Goal: Communication & Community: Answer question/provide support

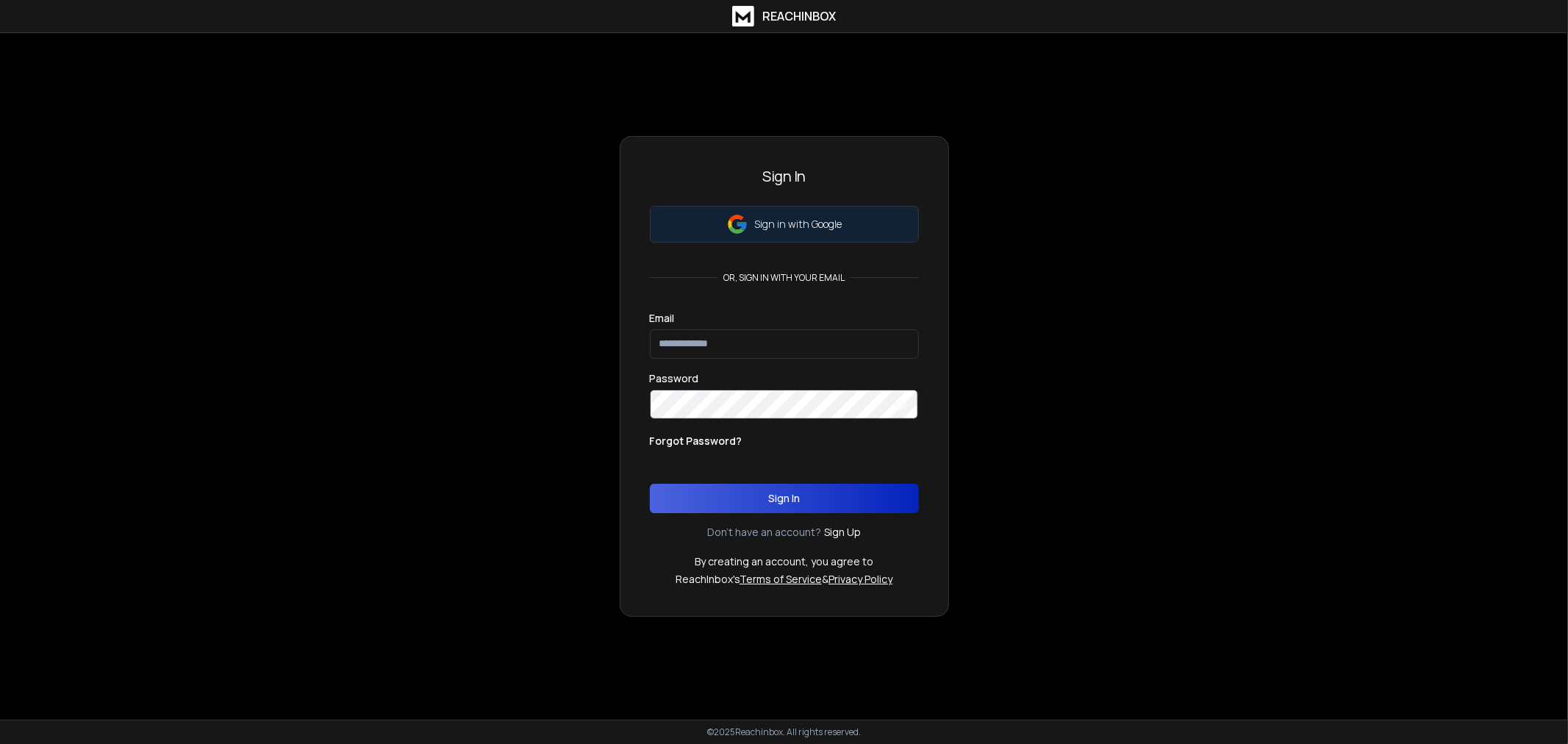
click at [746, 236] on button "Sign in with Google" at bounding box center [784, 224] width 269 height 37
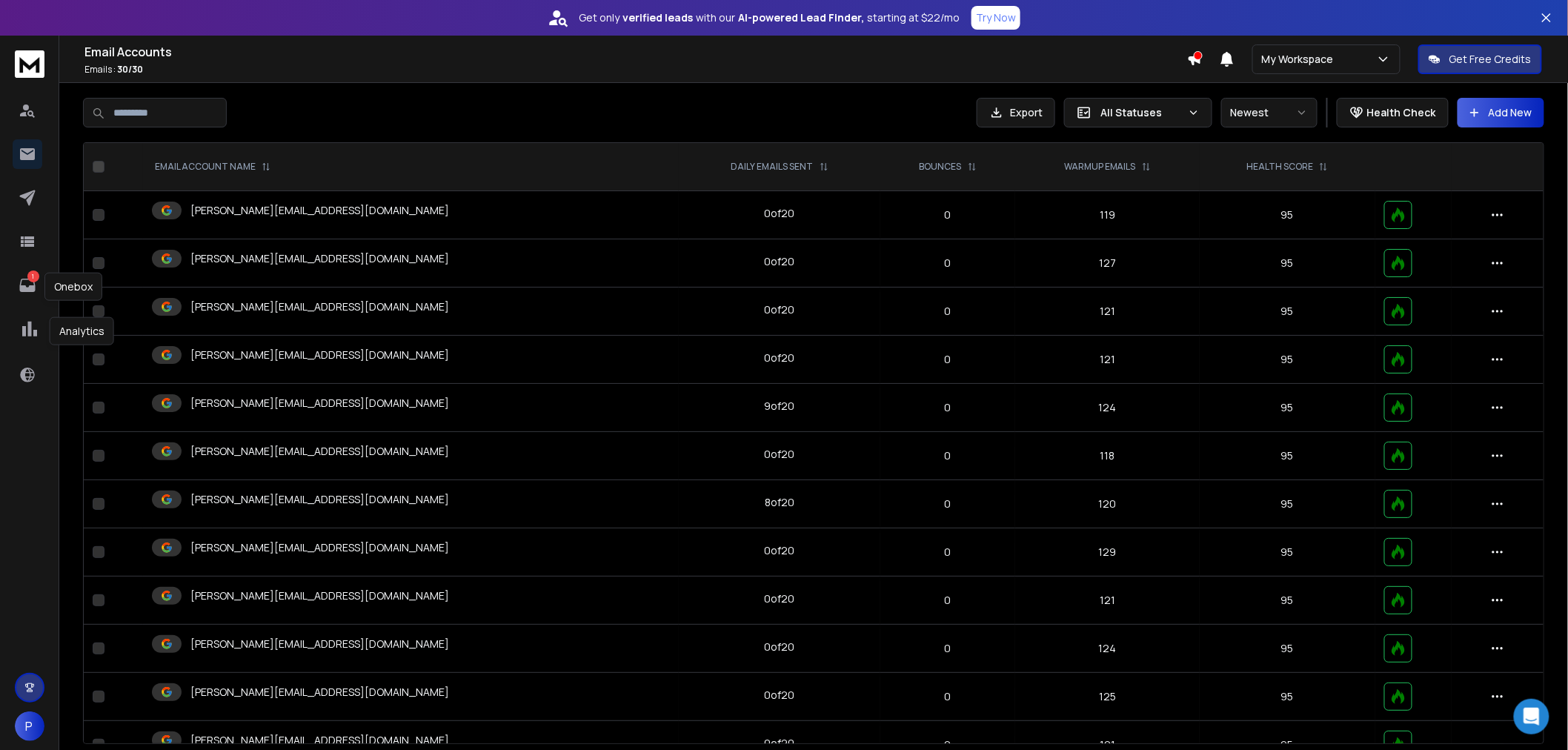
drag, startPoint x: 33, startPoint y: 301, endPoint x: 47, endPoint y: 295, distance: 15.2
click at [47, 295] on div "Onebox" at bounding box center [74, 286] width 58 height 28
click at [30, 288] on icon at bounding box center [27, 286] width 16 height 14
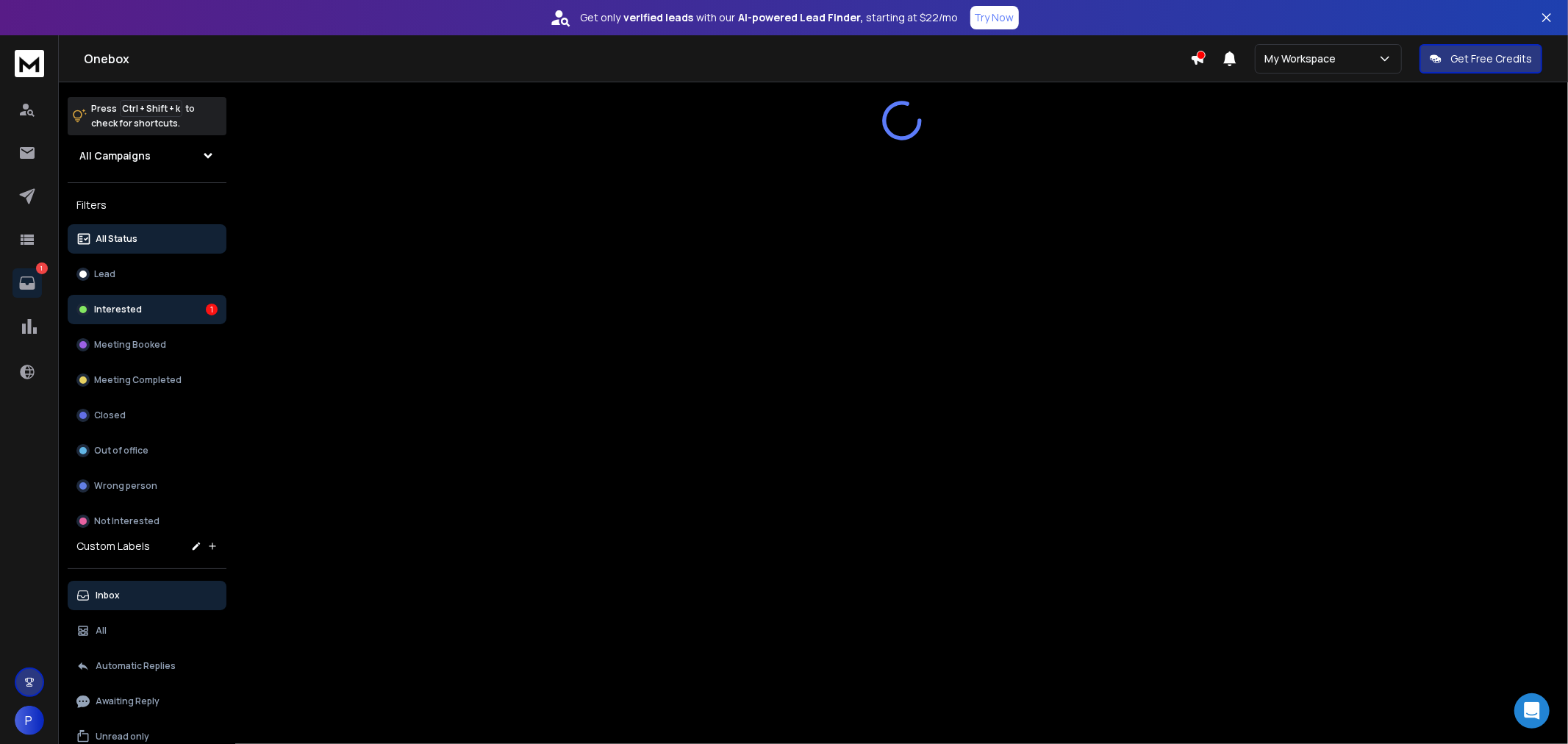
click at [149, 307] on div "All Status Lead Interested 1 Meeting Booked Meeting Completed Closed Out of off…" at bounding box center [146, 380] width 159 height 311
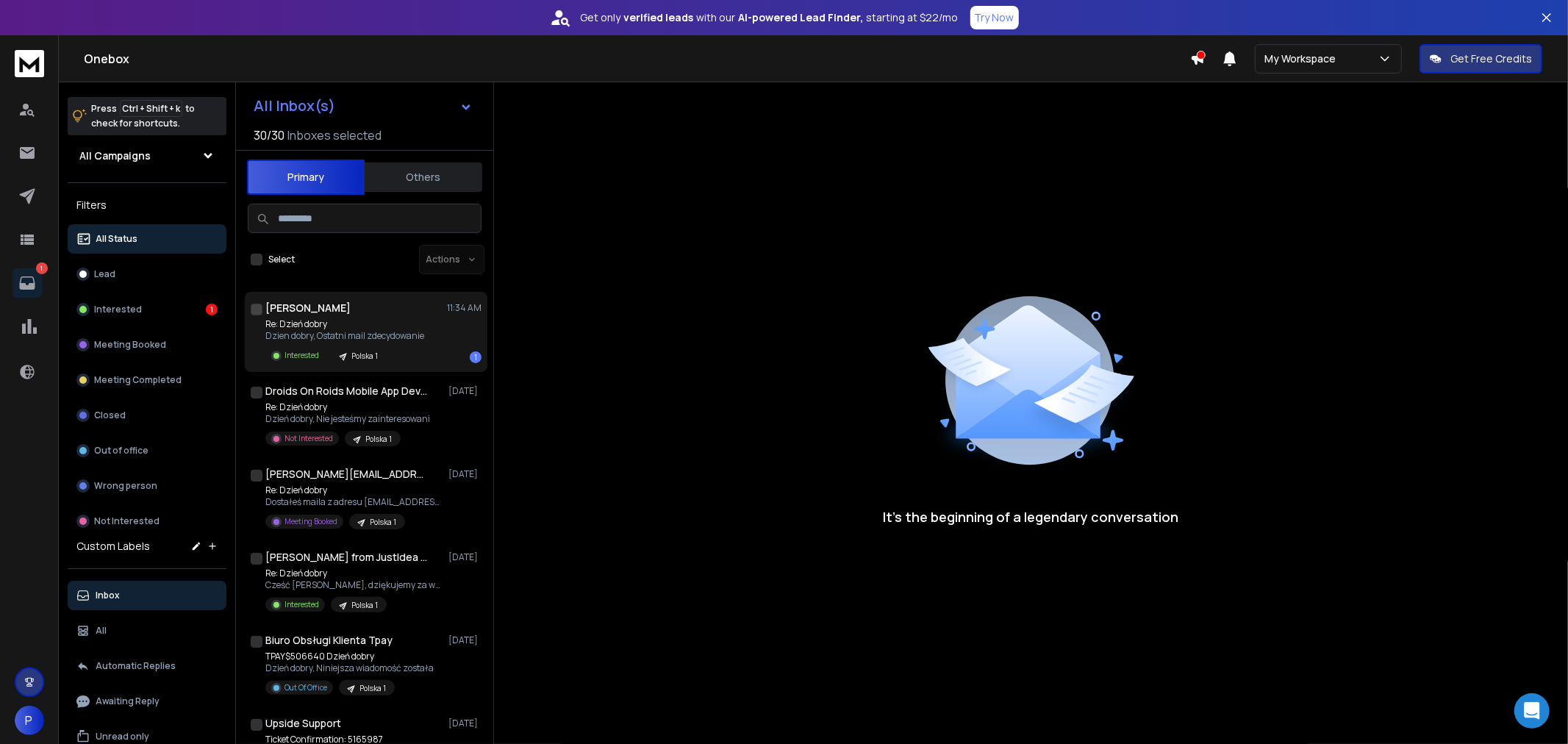
click at [308, 326] on p "Re: Dzień dobry" at bounding box center [344, 324] width 159 height 12
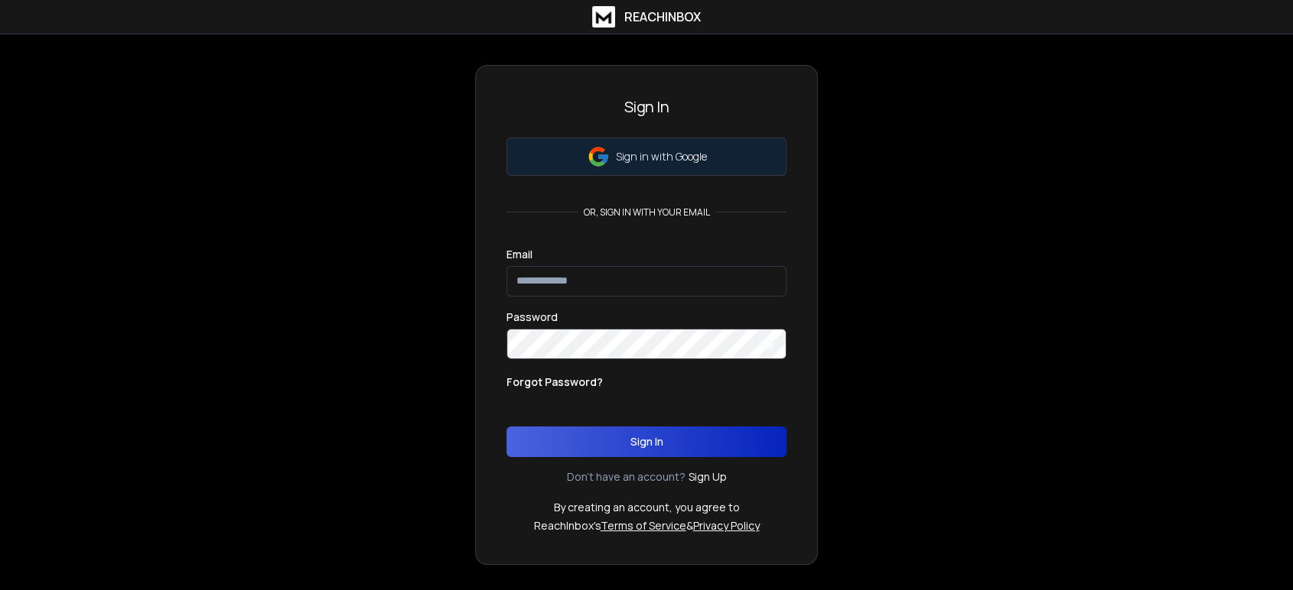
click at [634, 160] on p "Sign in with Google" at bounding box center [661, 156] width 91 height 15
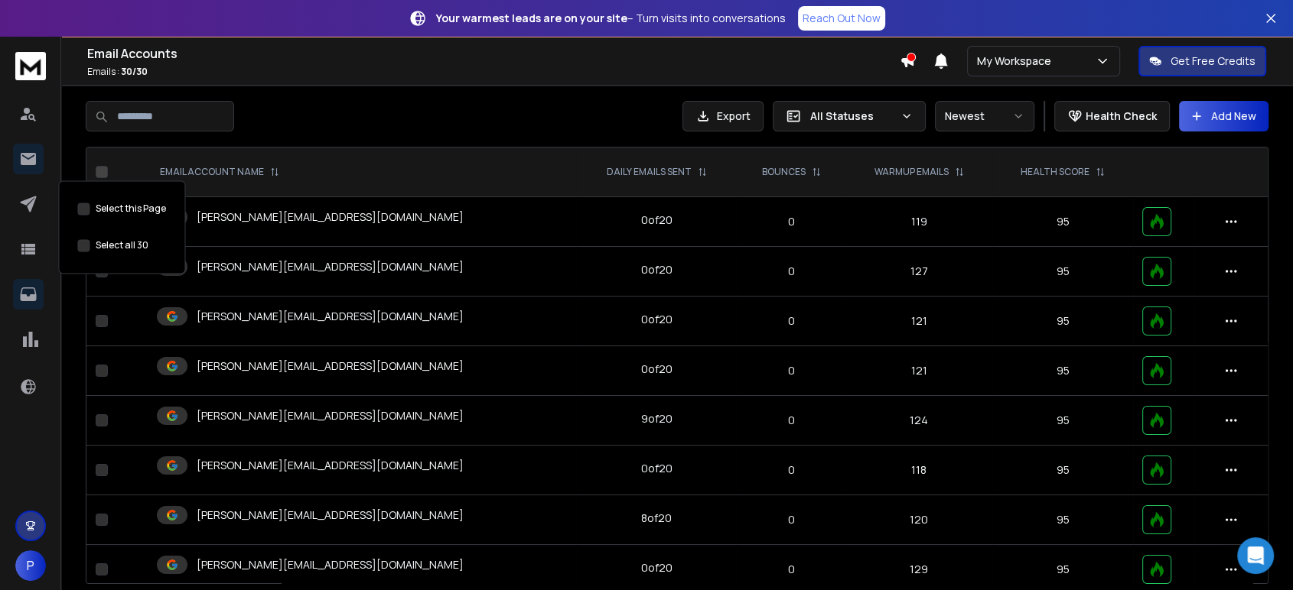
click at [43, 241] on body "Your warmest leads are on your site – Turn visits into conversations Reach Out …" at bounding box center [646, 295] width 1293 height 590
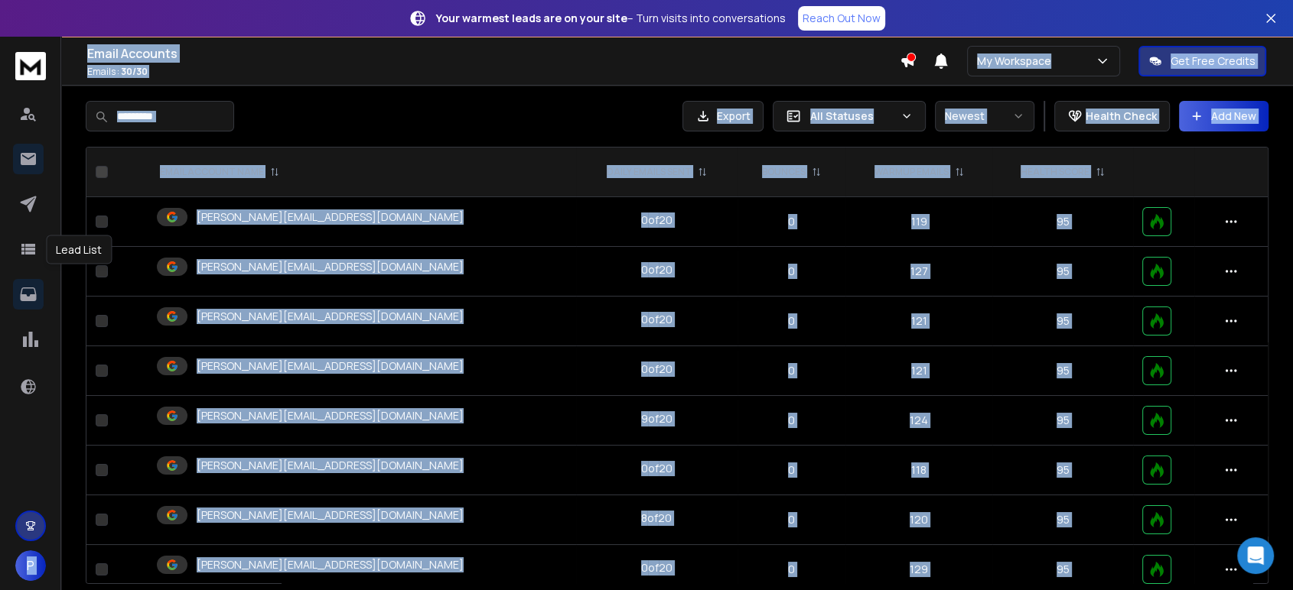
click at [25, 291] on icon at bounding box center [28, 294] width 18 height 18
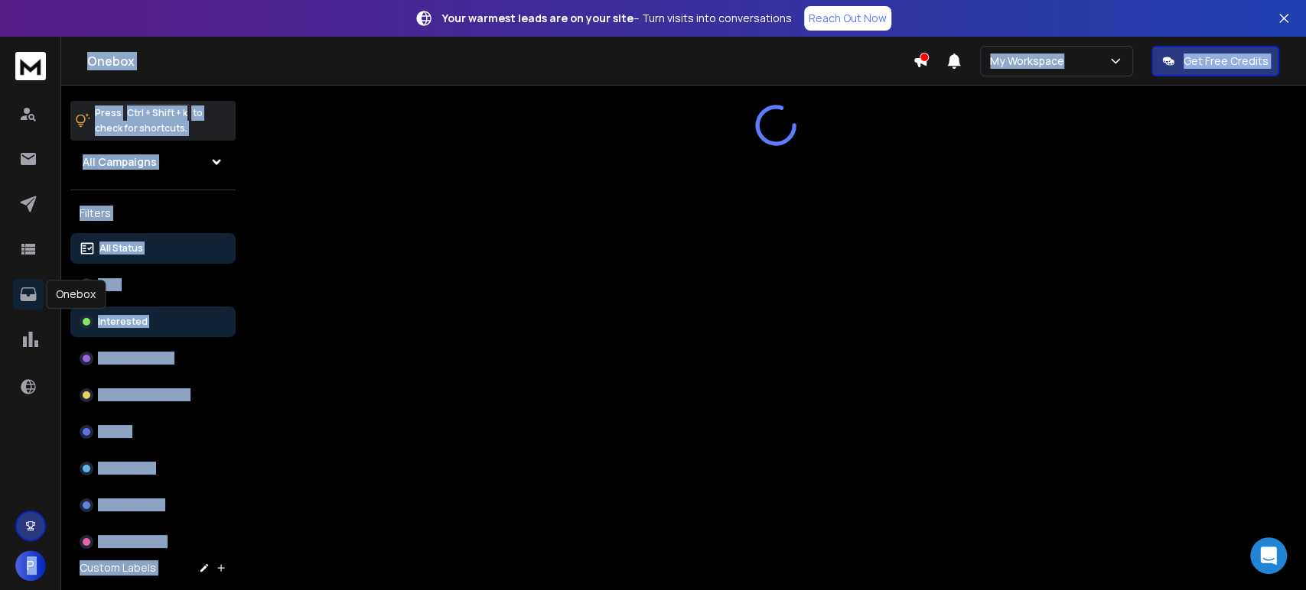
click at [182, 320] on button "Interested" at bounding box center [152, 322] width 165 height 31
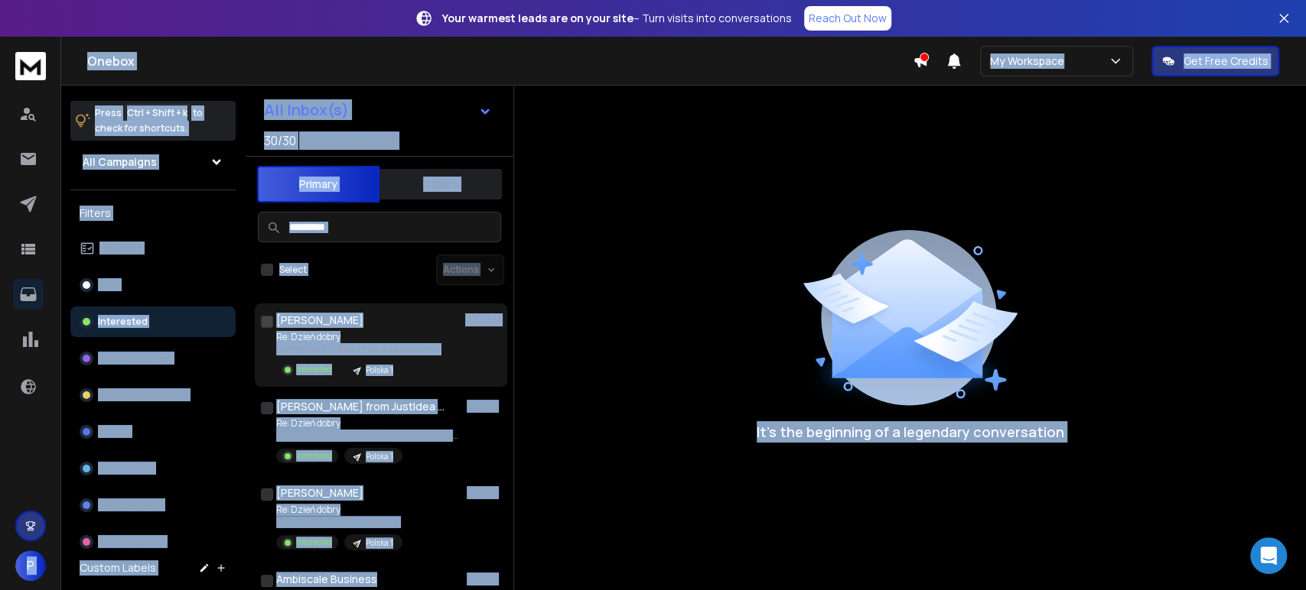
click at [358, 326] on h1 "[PERSON_NAME]" at bounding box center [319, 320] width 87 height 15
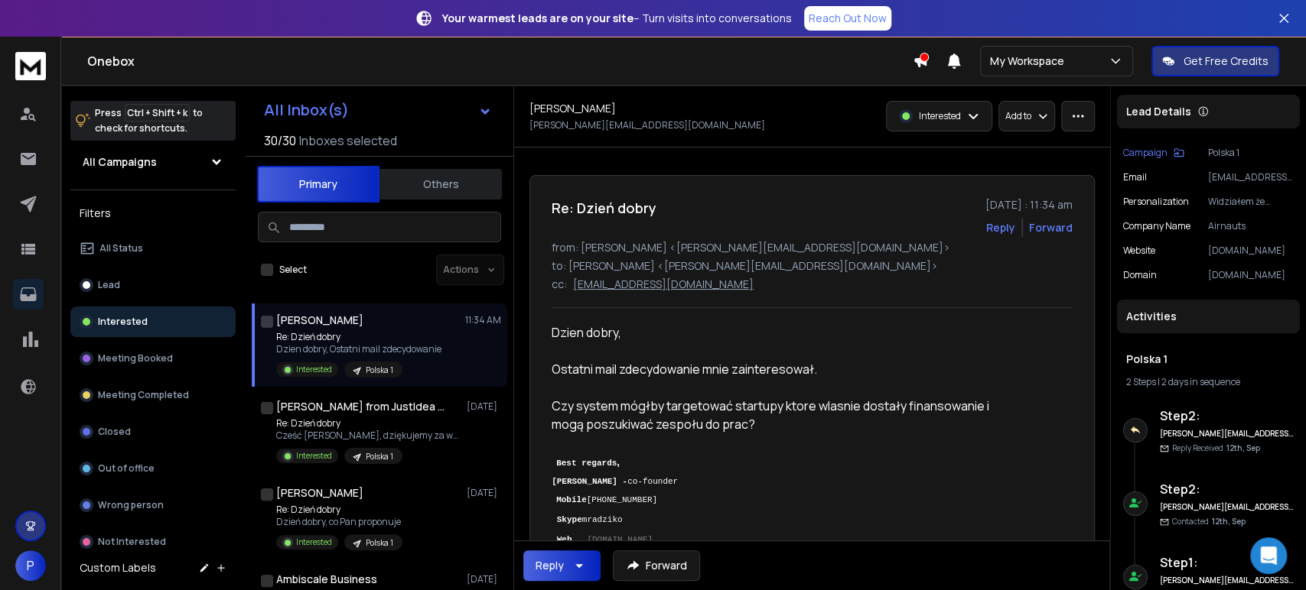
scroll to position [85, 0]
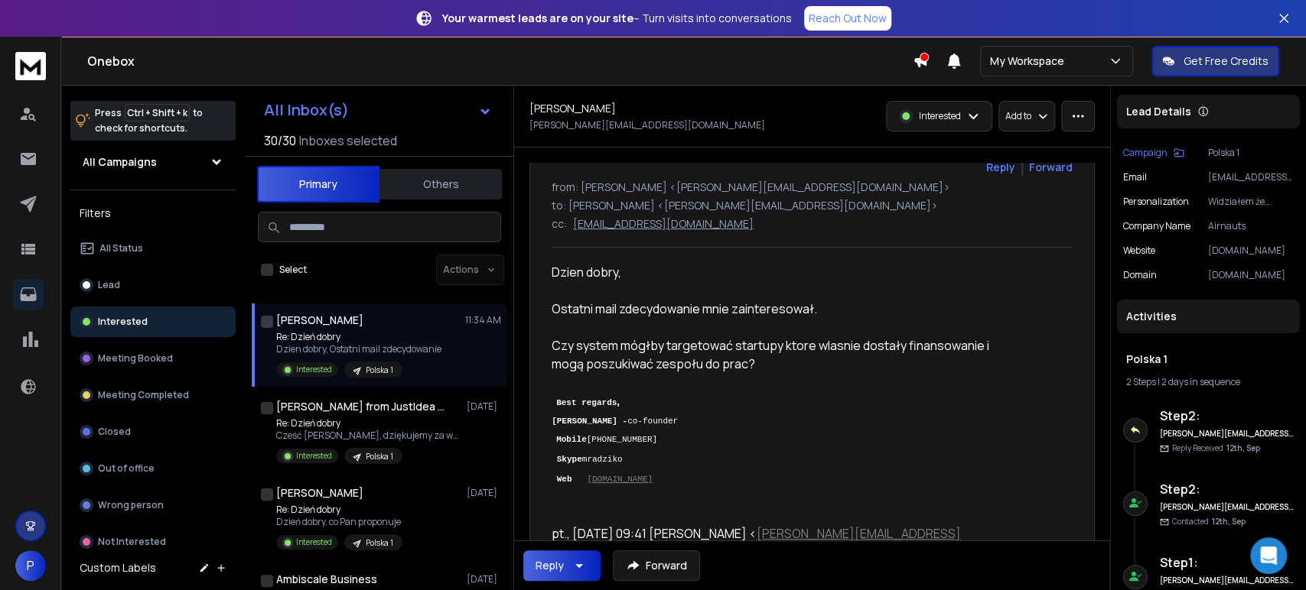
drag, startPoint x: 554, startPoint y: 561, endPoint x: 579, endPoint y: 494, distance: 71.9
click at [553, 561] on div "Reply" at bounding box center [549, 565] width 28 height 15
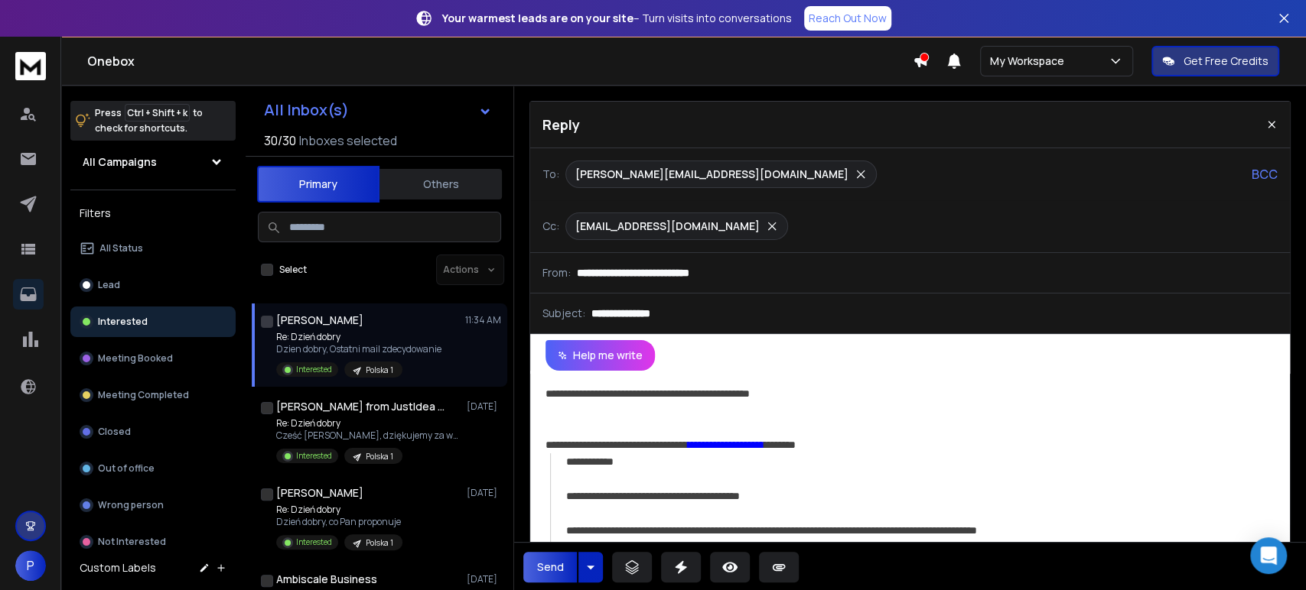
scroll to position [0, 0]
